Goal: Navigation & Orientation: Find specific page/section

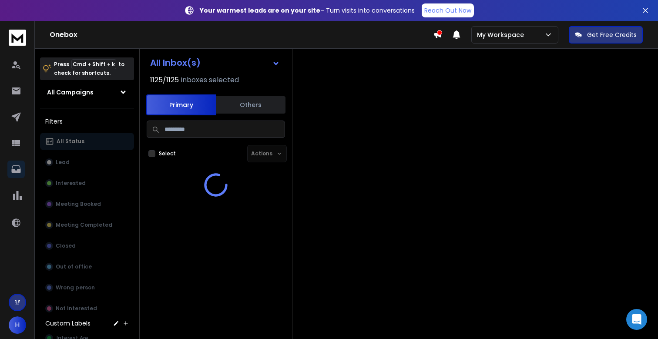
click at [188, 108] on button "Primary" at bounding box center [181, 104] width 70 height 21
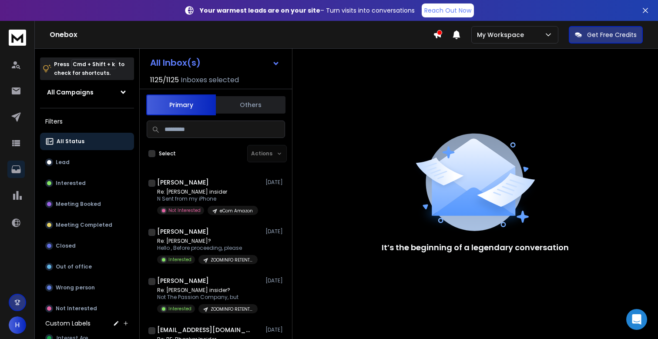
click at [229, 107] on button "Others" at bounding box center [251, 104] width 70 height 19
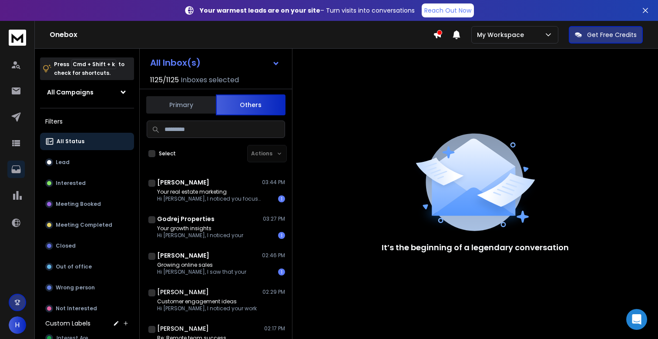
click at [194, 108] on button "Primary" at bounding box center [181, 104] width 70 height 19
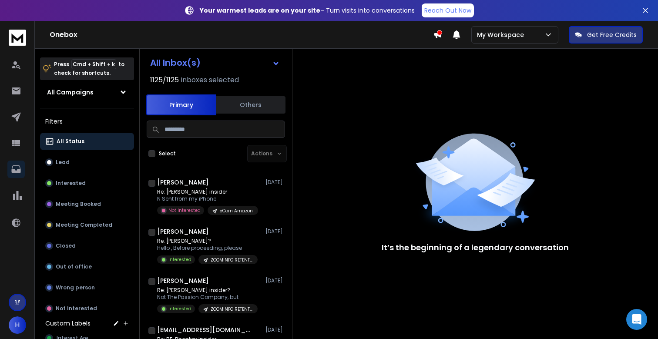
click at [219, 108] on button "Others" at bounding box center [251, 104] width 70 height 19
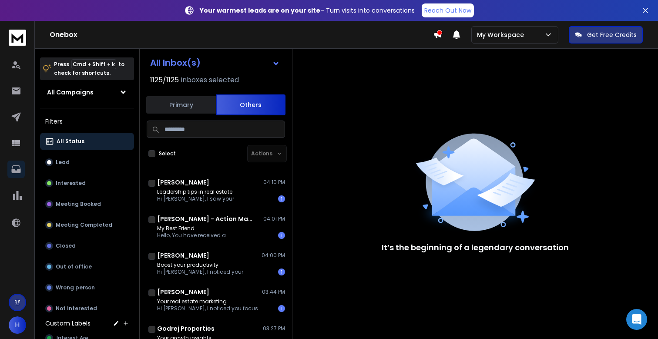
click at [197, 107] on button "Primary" at bounding box center [181, 104] width 70 height 19
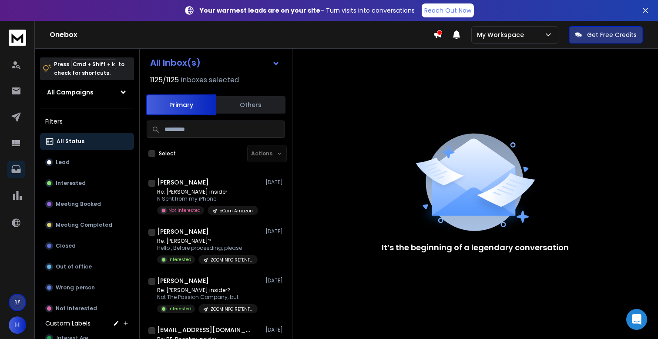
click at [228, 103] on button "Others" at bounding box center [251, 104] width 70 height 19
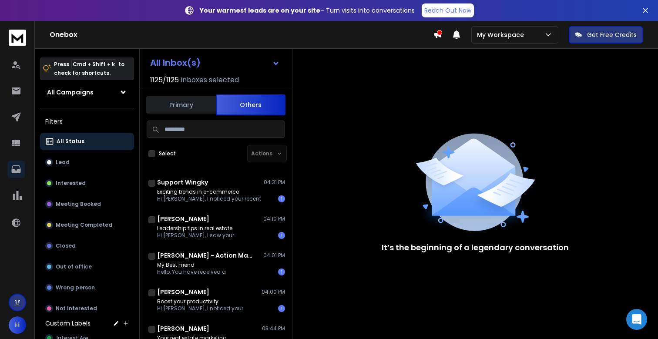
click at [199, 105] on button "Primary" at bounding box center [181, 104] width 70 height 19
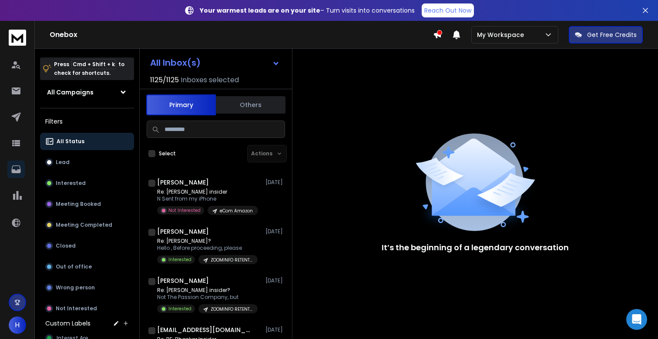
click at [242, 102] on button "Others" at bounding box center [251, 104] width 70 height 19
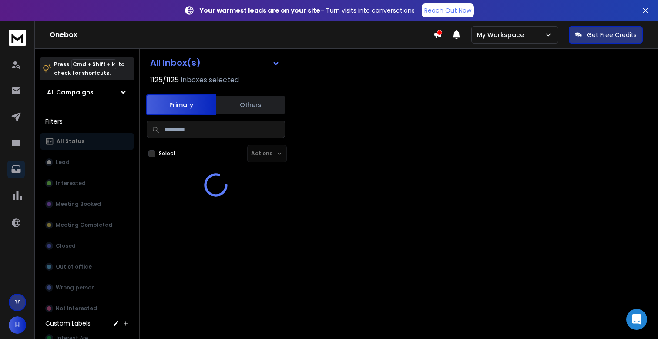
click at [192, 102] on button "Primary" at bounding box center [181, 104] width 70 height 21
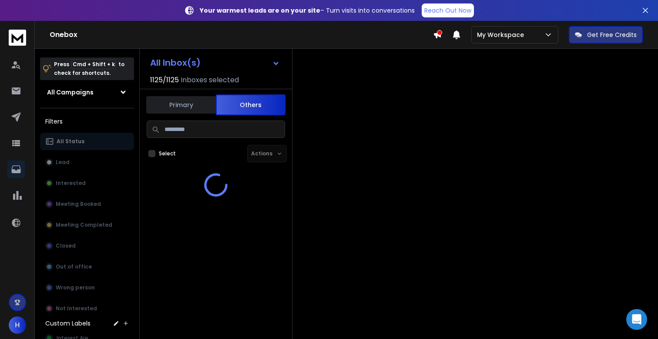
click at [245, 101] on button "Others" at bounding box center [251, 104] width 70 height 21
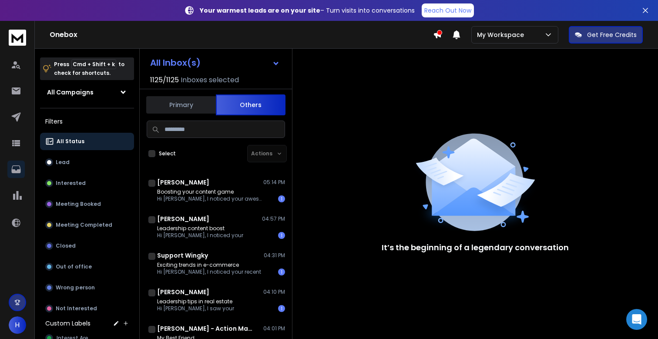
click at [171, 101] on button "Primary" at bounding box center [181, 104] width 70 height 19
